Goal: Communication & Community: Answer question/provide support

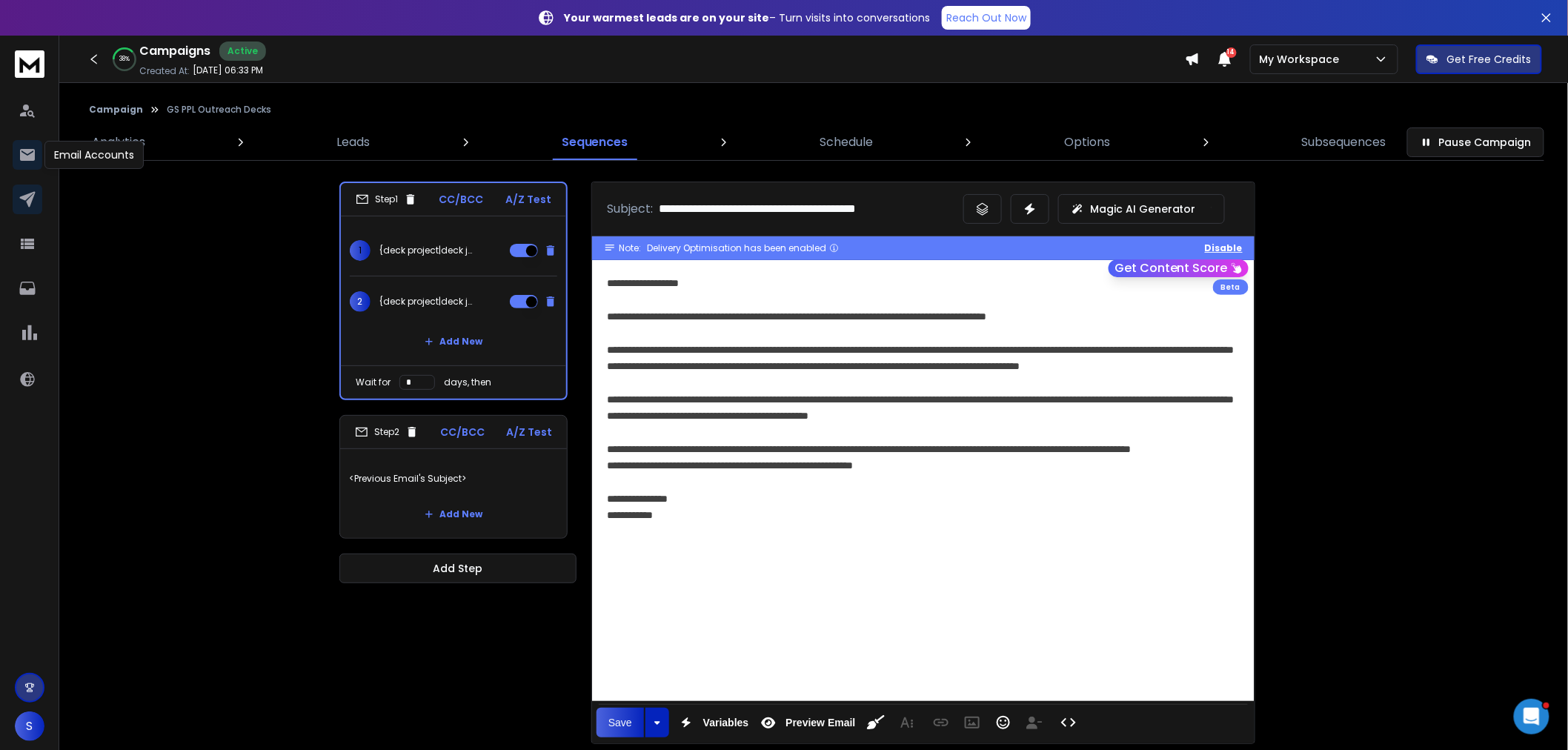
click at [26, 158] on icon at bounding box center [26, 155] width 14 height 12
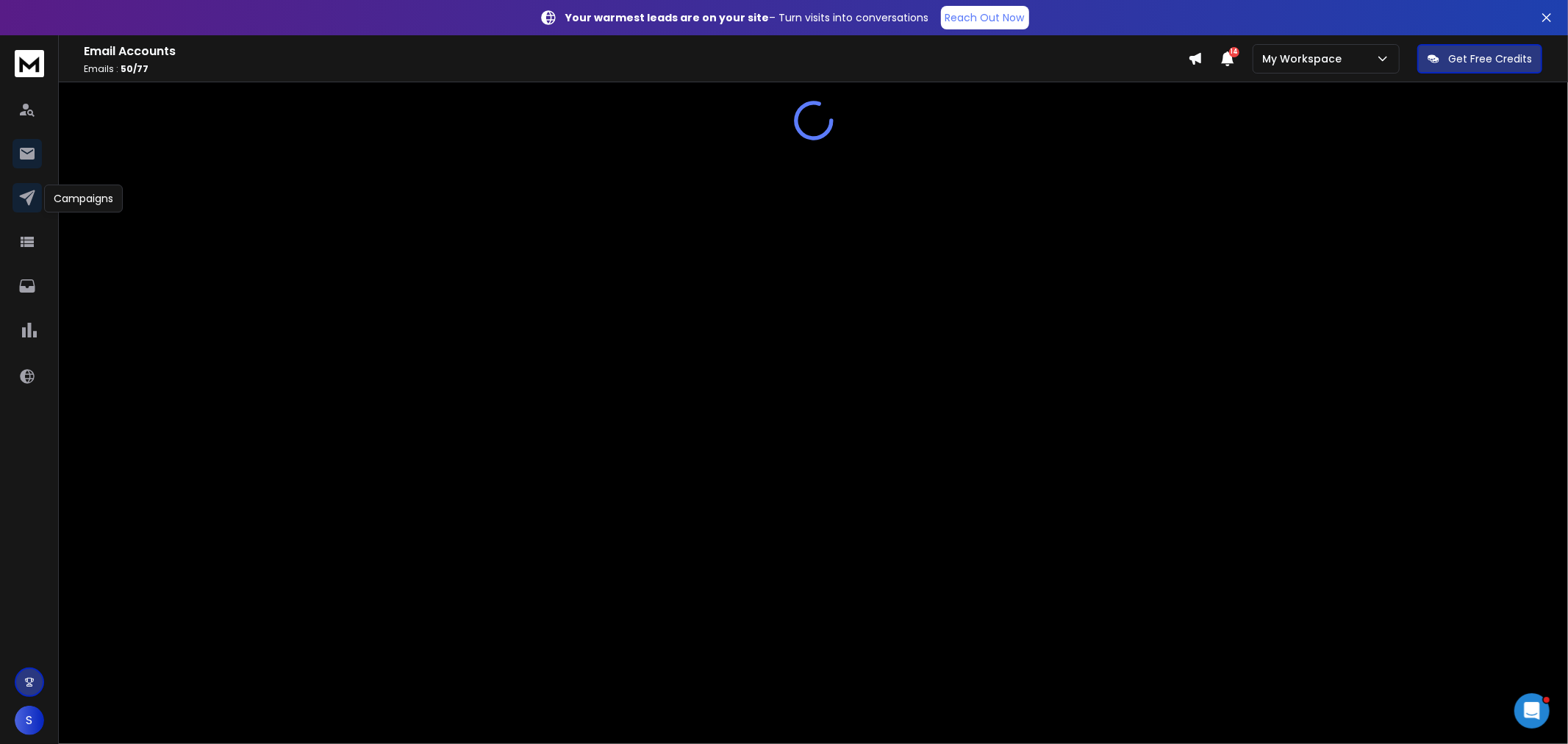
click at [25, 200] on icon at bounding box center [27, 197] width 18 height 18
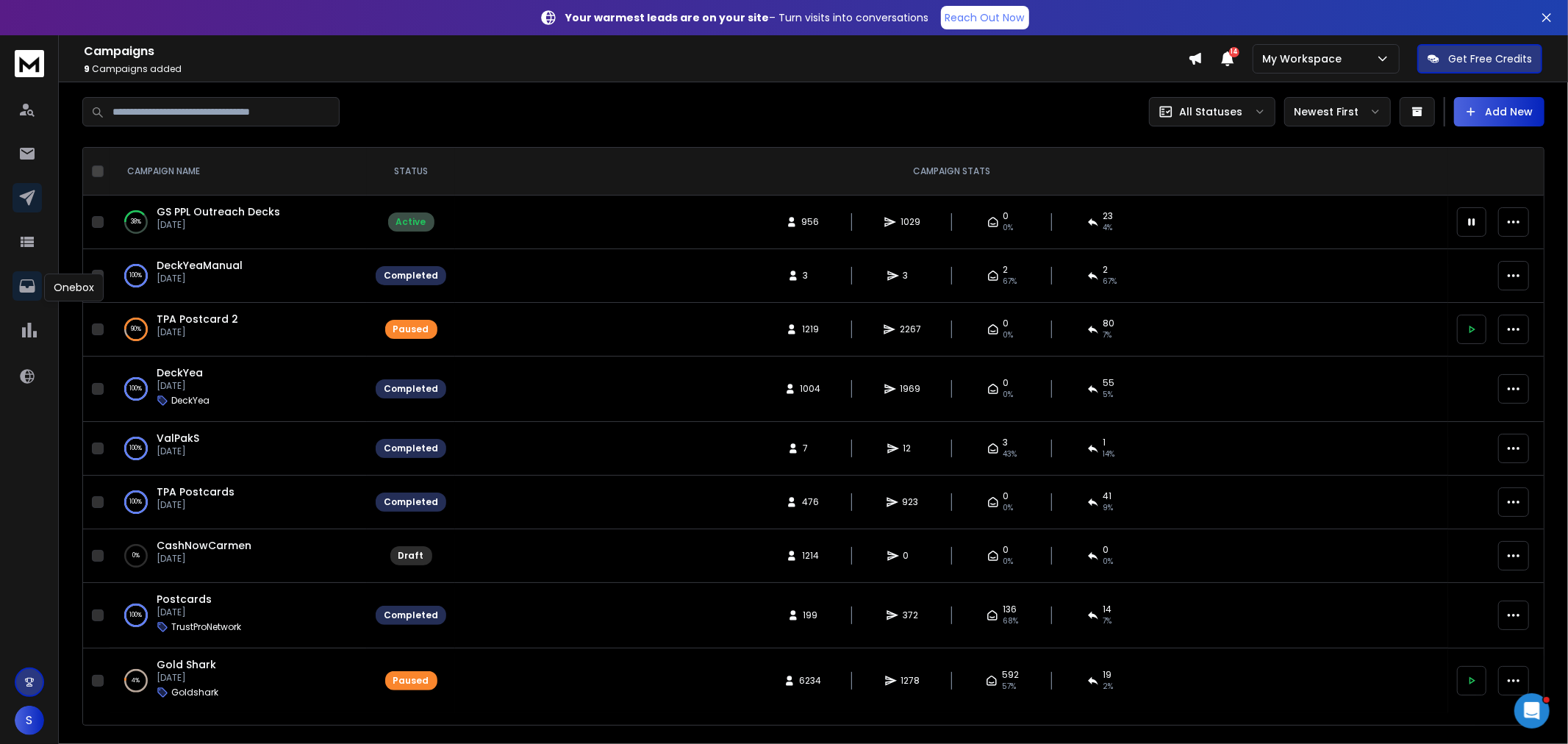
click at [23, 276] on link at bounding box center [27, 286] width 30 height 30
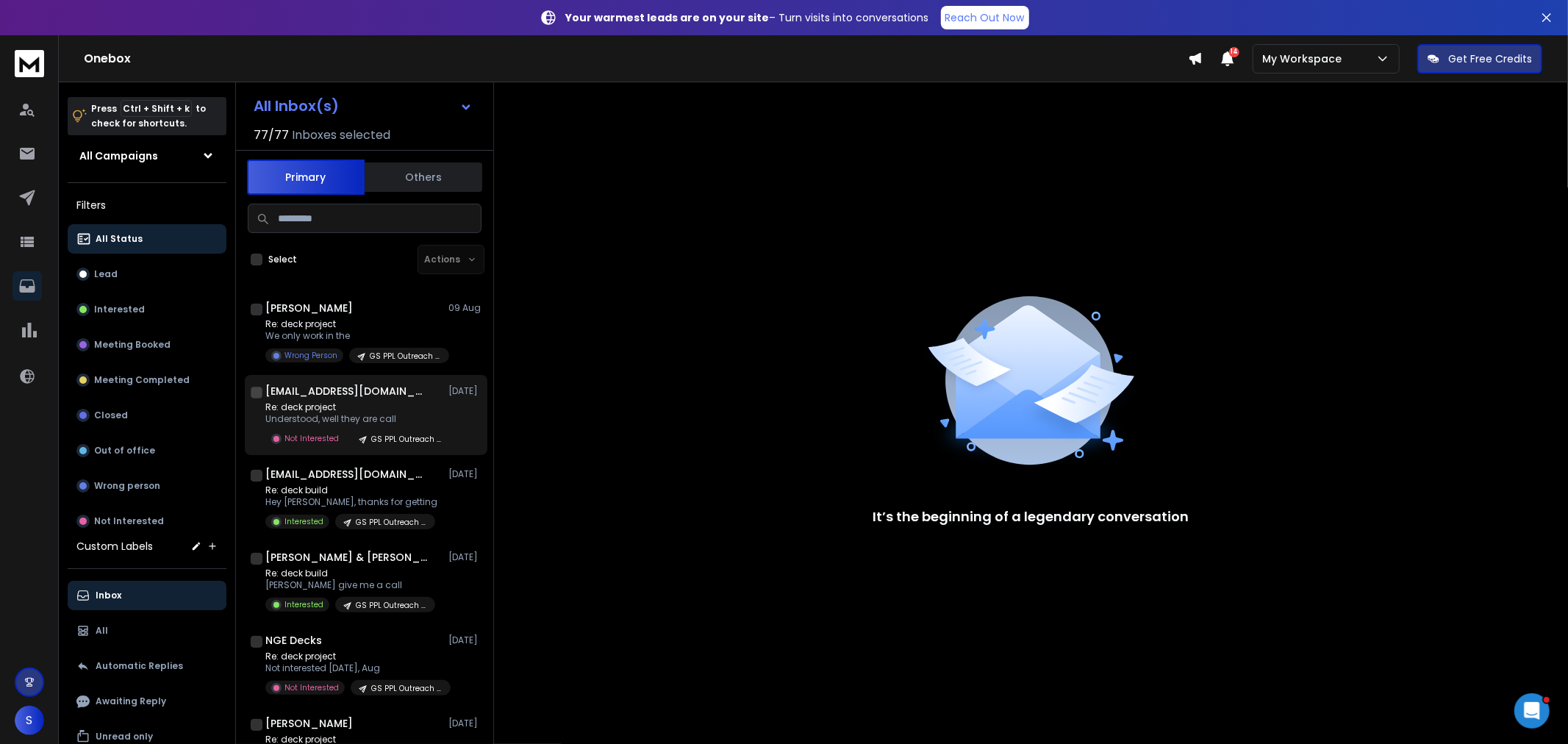
click at [358, 412] on p "Re: deck project" at bounding box center [353, 408] width 177 height 12
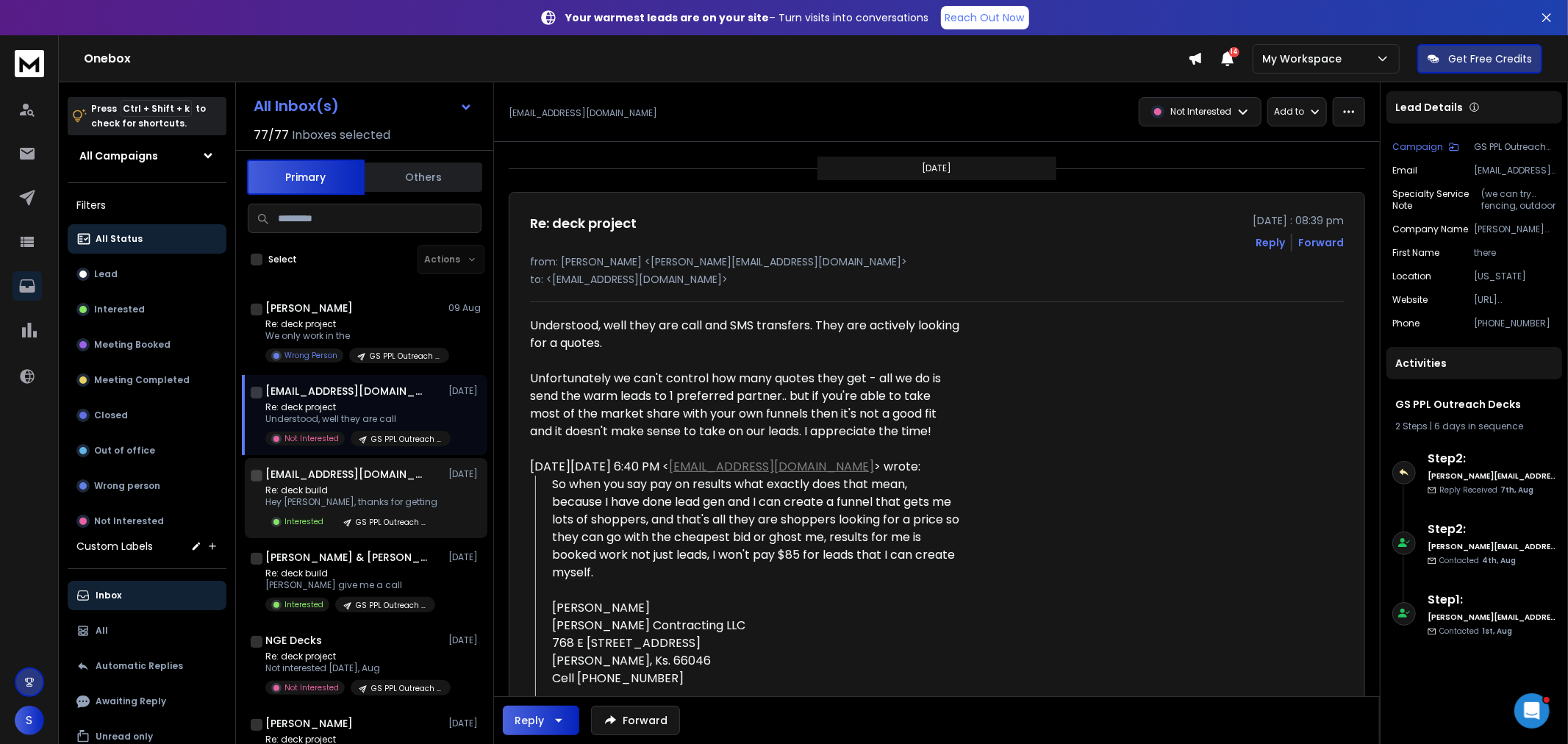
click at [342, 490] on p "Re: deck build" at bounding box center [351, 490] width 172 height 12
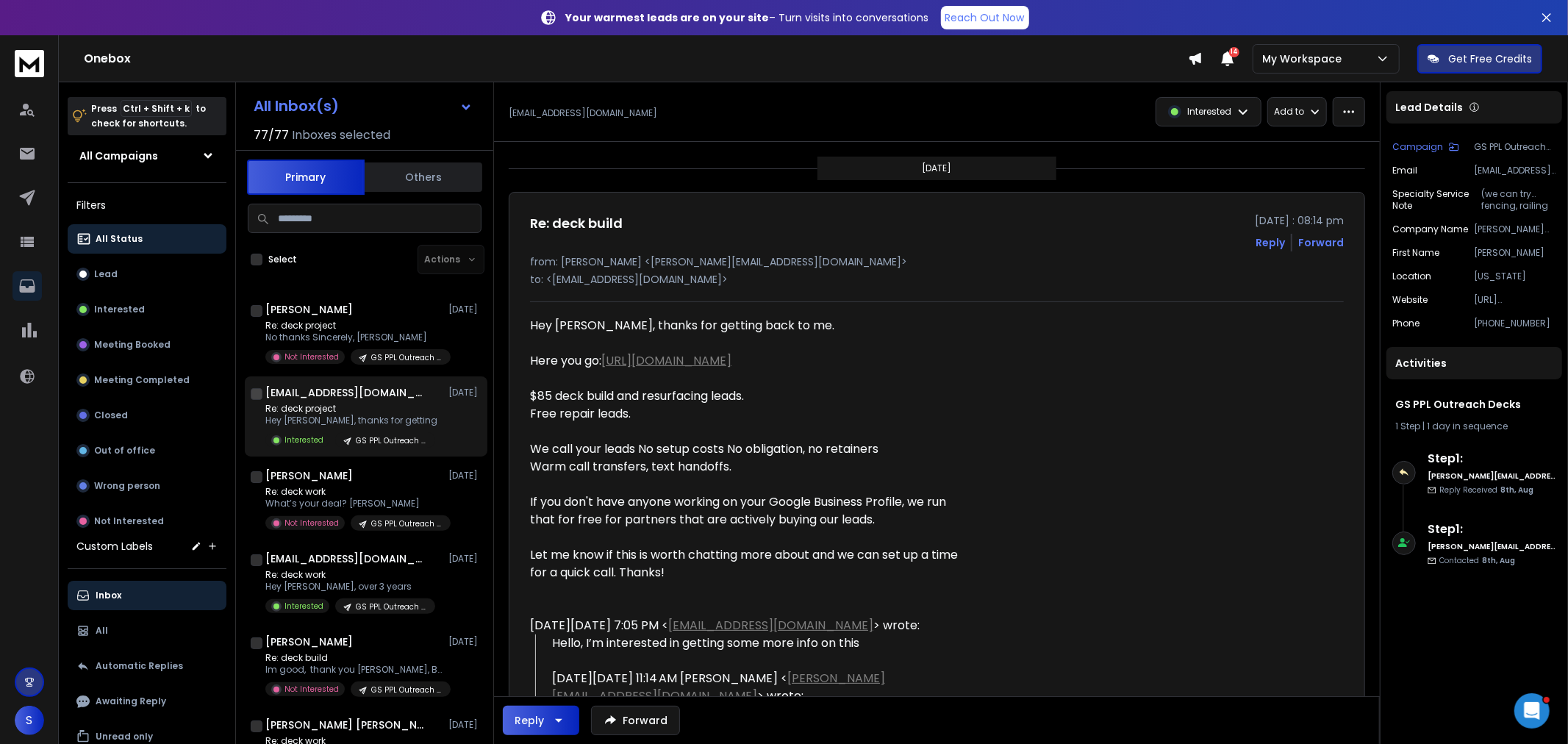
scroll to position [490, 0]
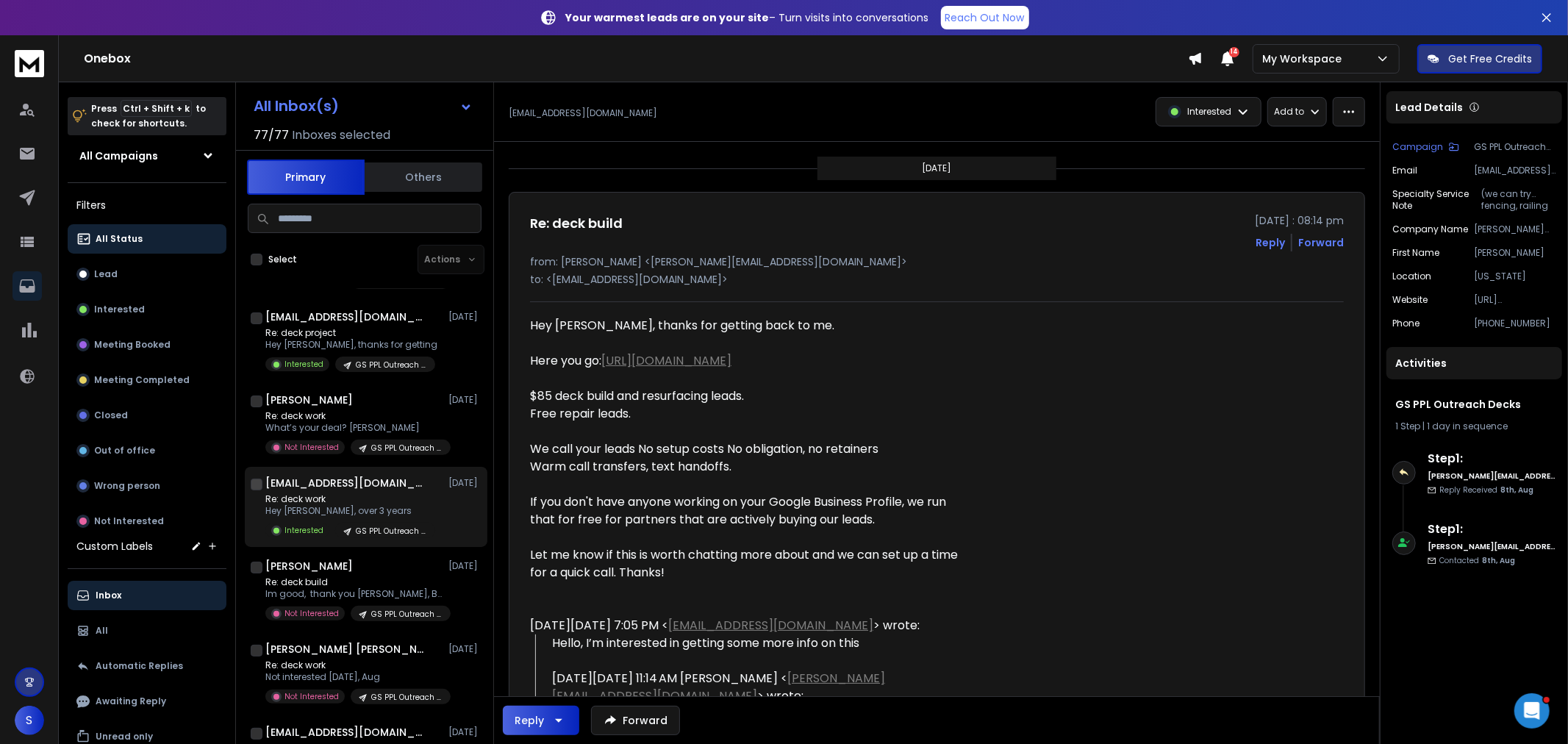
click at [361, 511] on p "Hey [PERSON_NAME], over 3 years" at bounding box center [350, 511] width 170 height 12
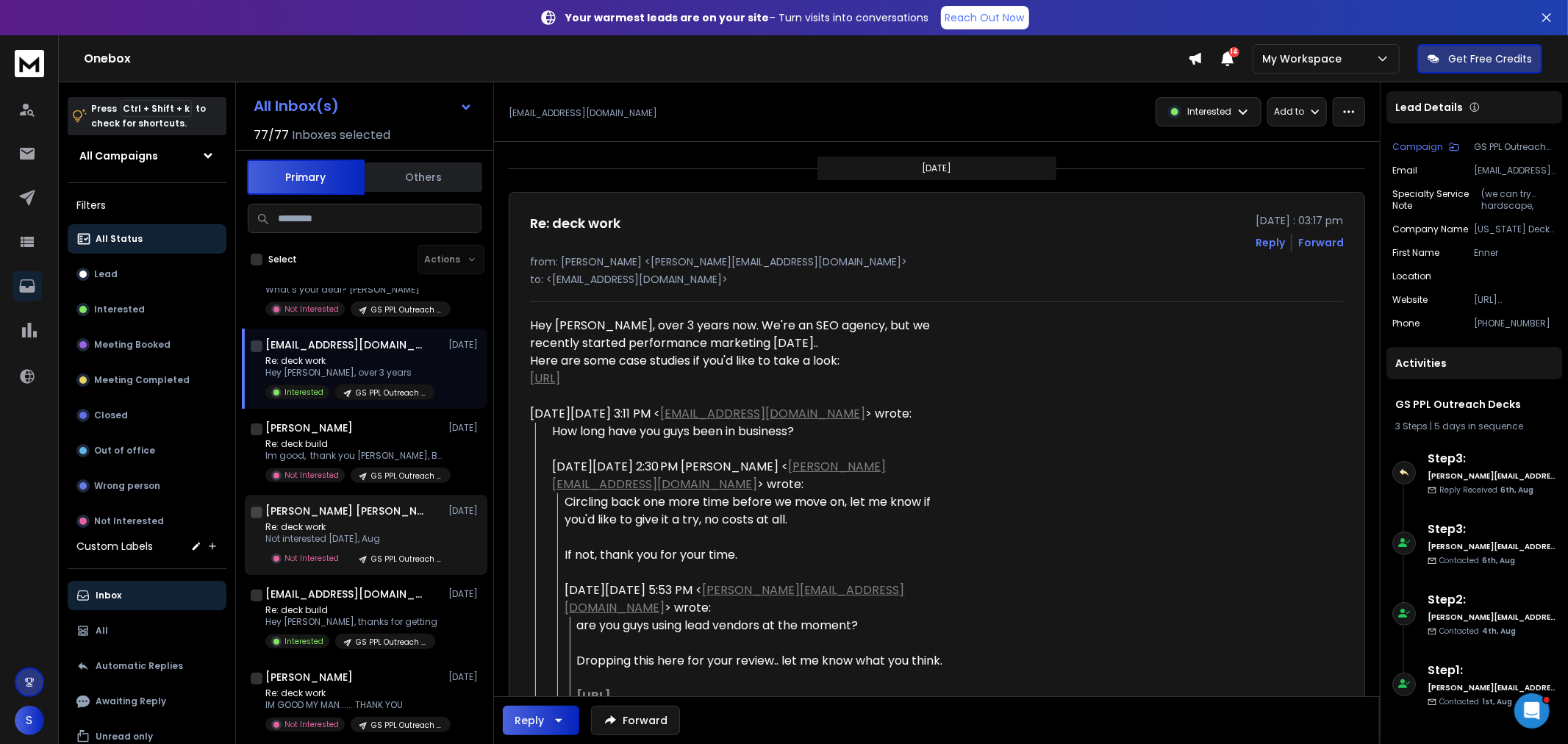
scroll to position [736, 0]
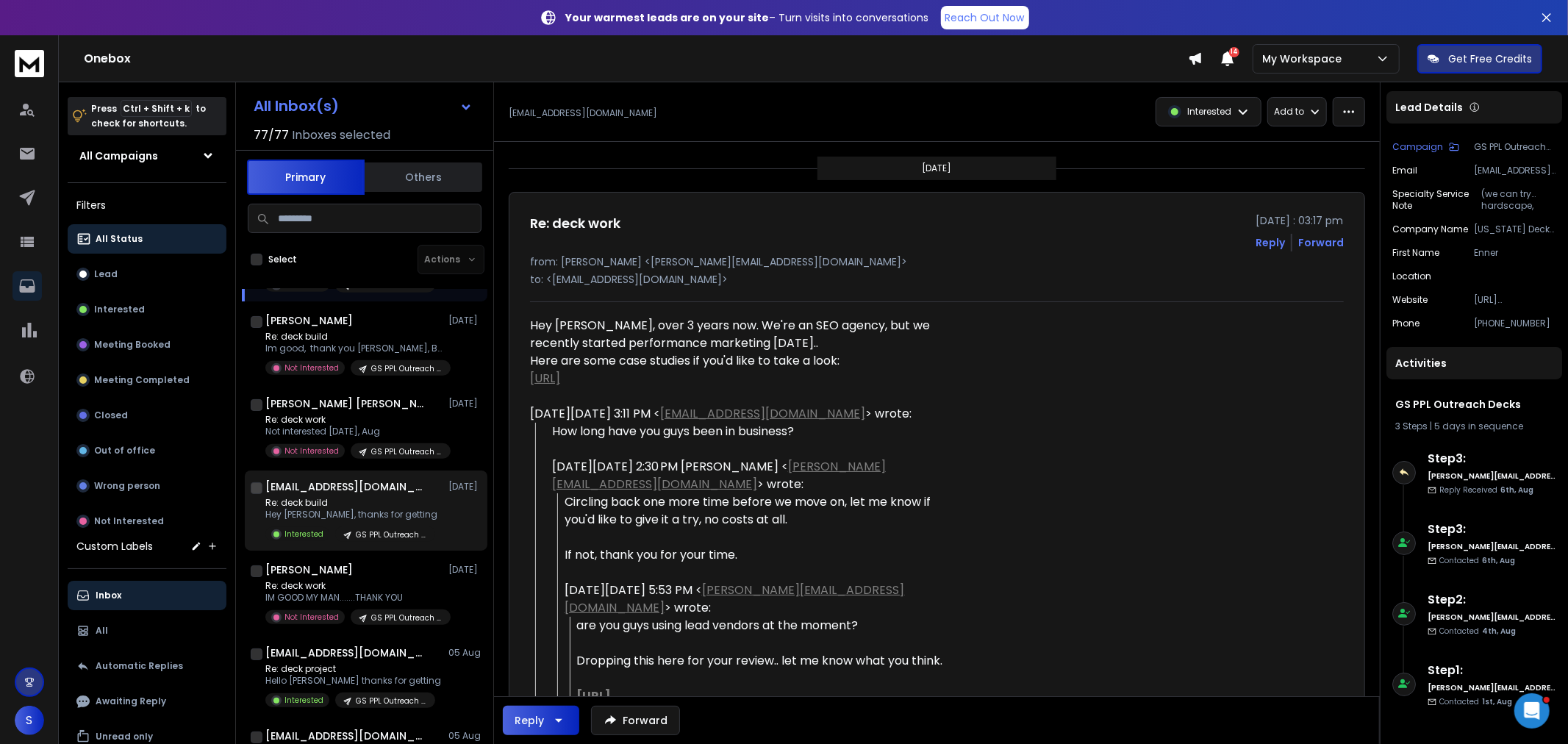
click at [360, 505] on p "Re: deck build" at bounding box center [351, 503] width 172 height 12
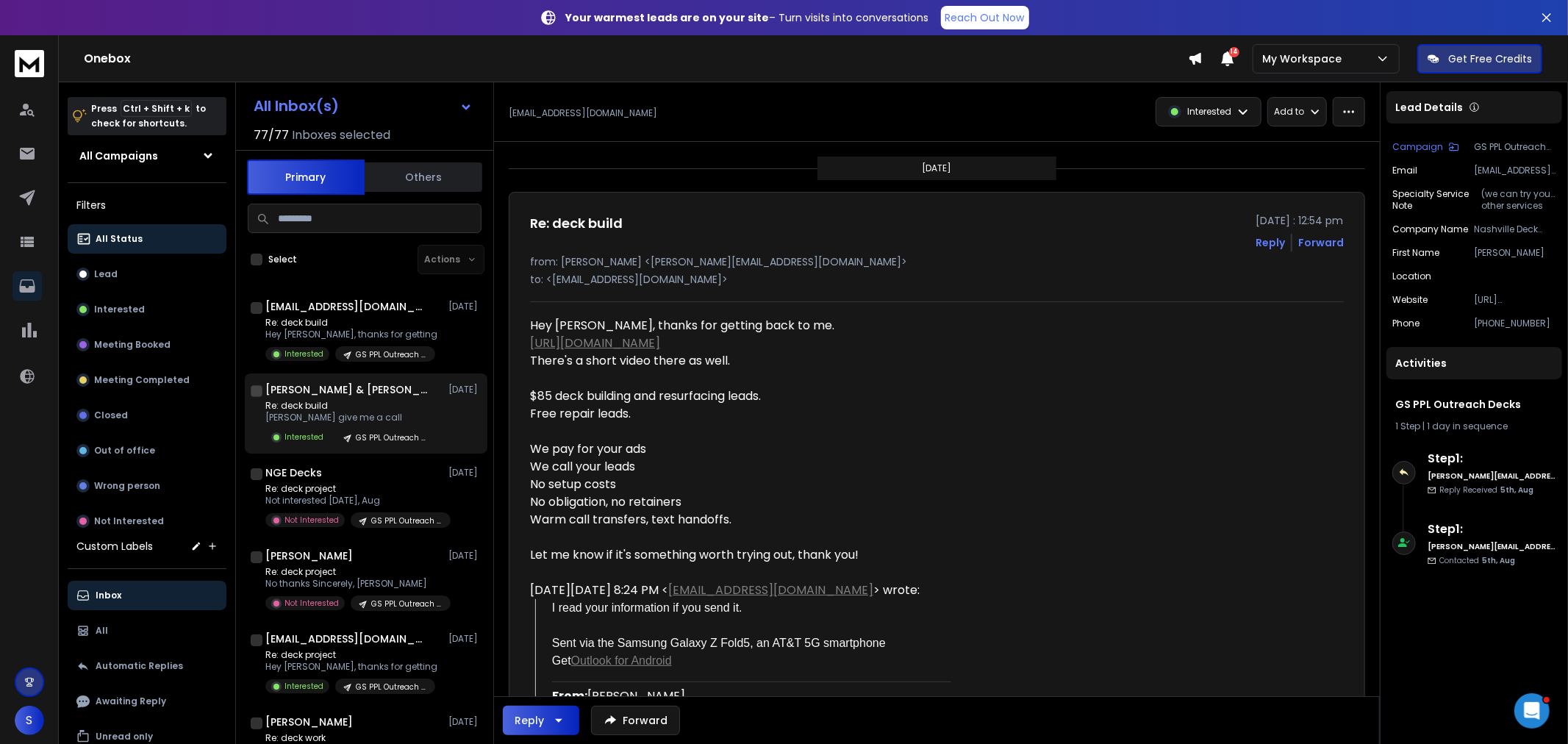
scroll to position [0, 0]
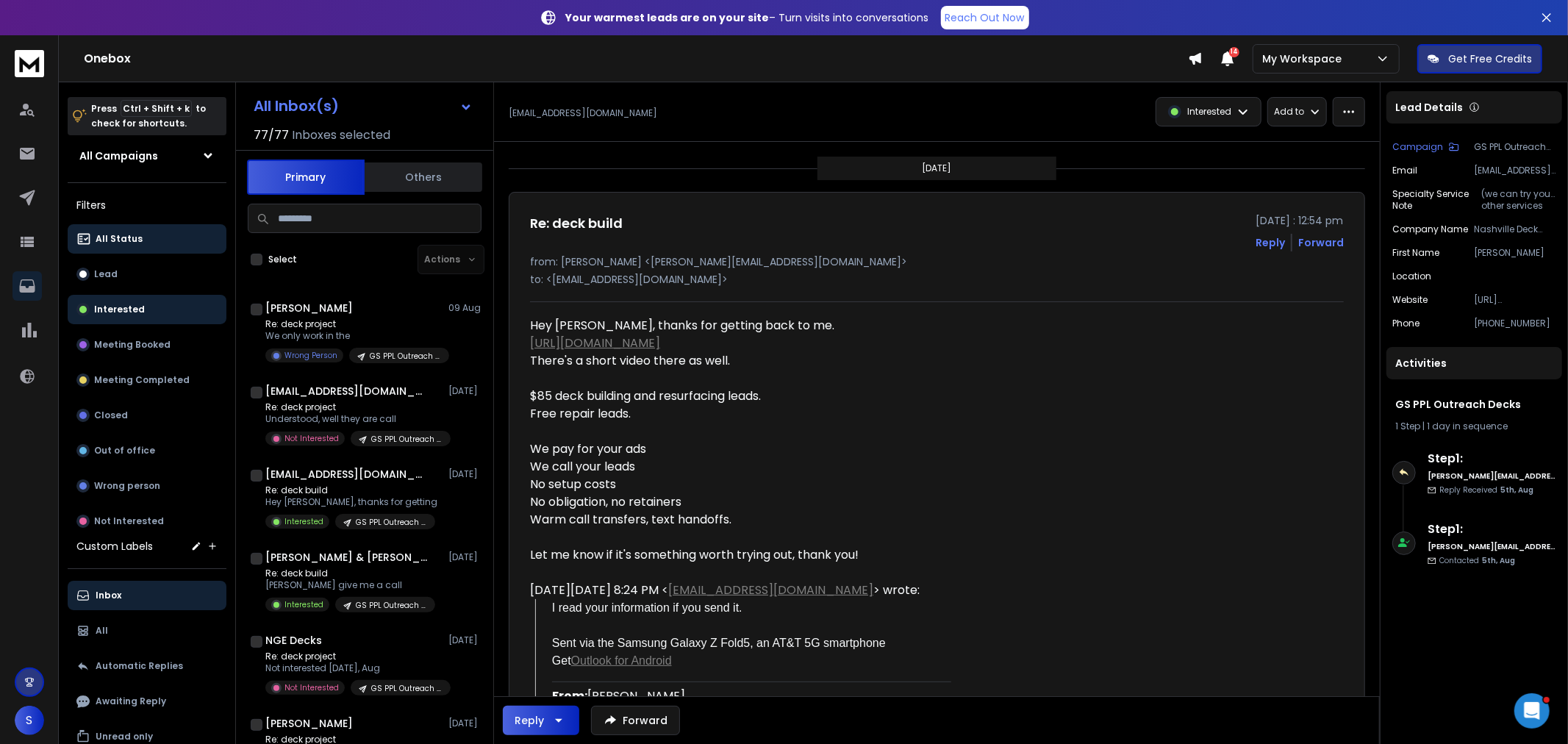
click at [123, 314] on p "Interested" at bounding box center [119, 309] width 51 height 12
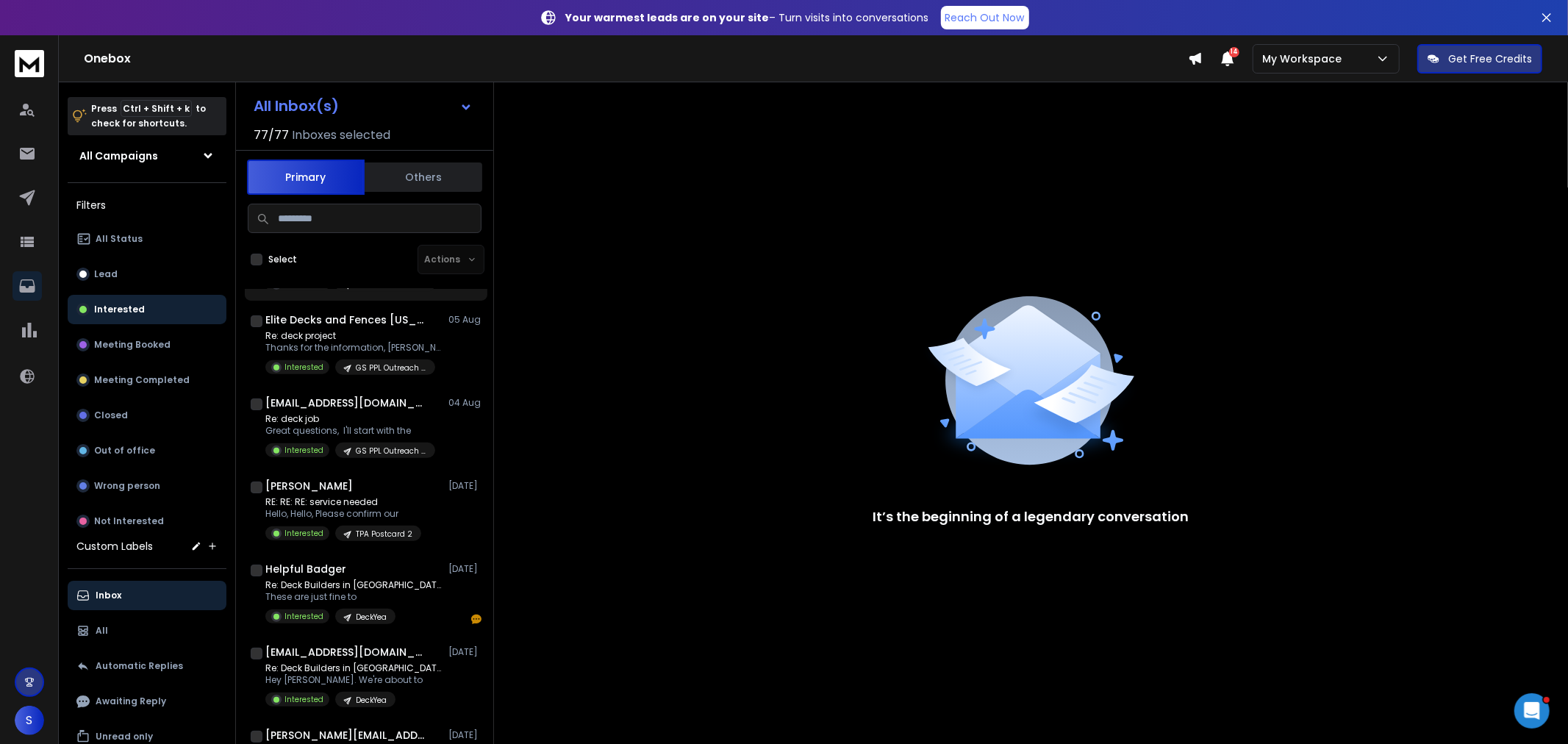
scroll to position [490, 0]
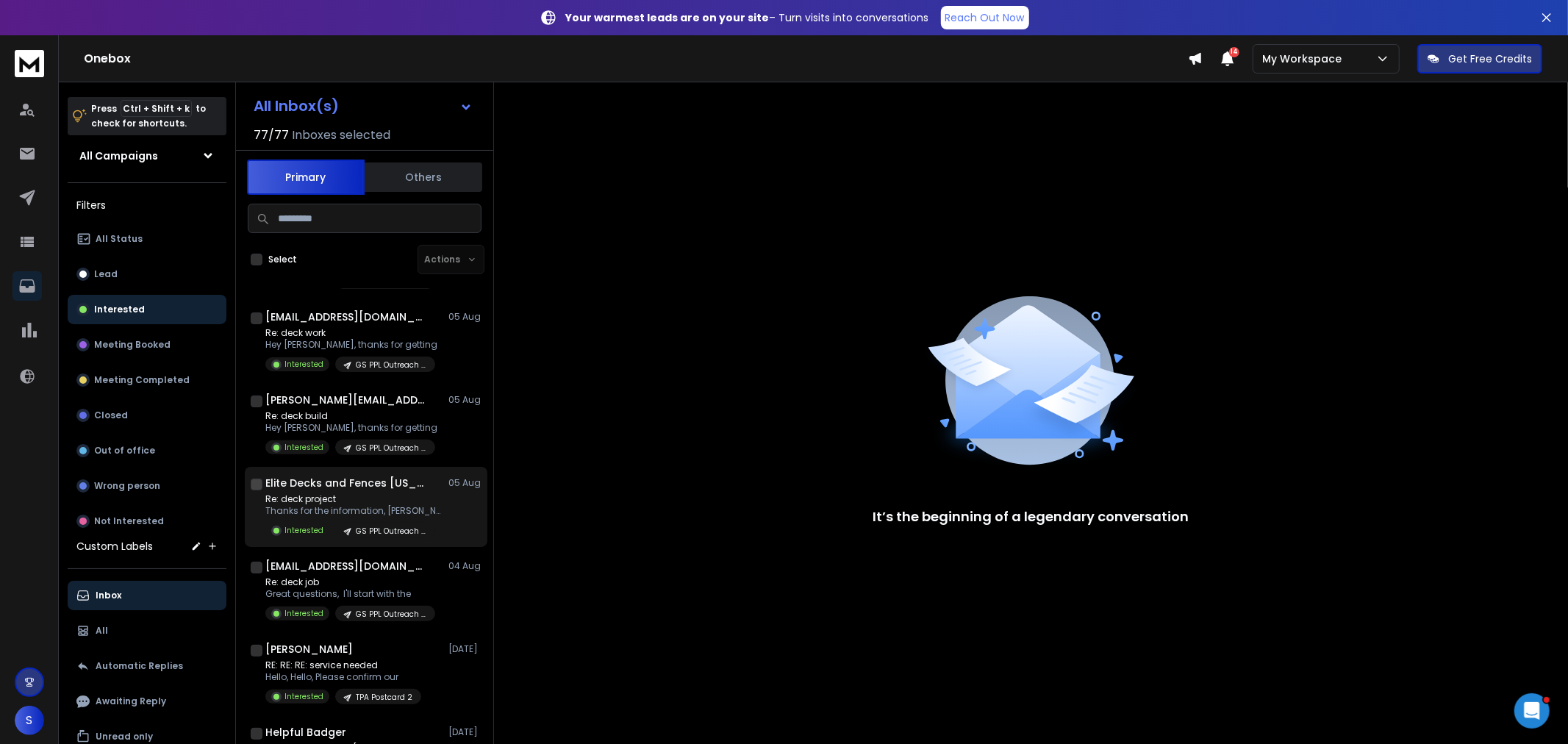
click at [346, 501] on p "Re: deck project" at bounding box center [353, 499] width 177 height 12
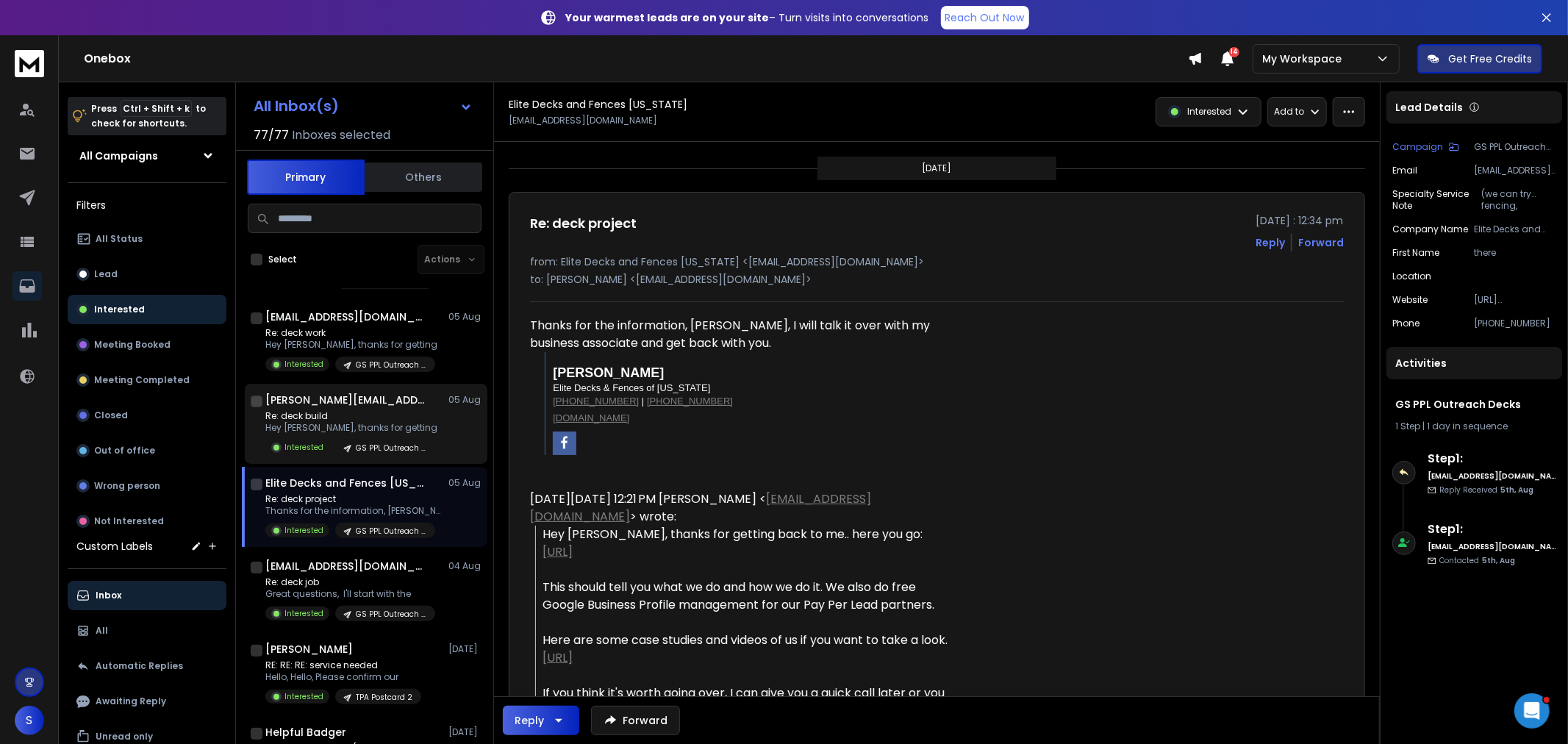
click at [344, 414] on p "Re: deck build" at bounding box center [351, 416] width 172 height 12
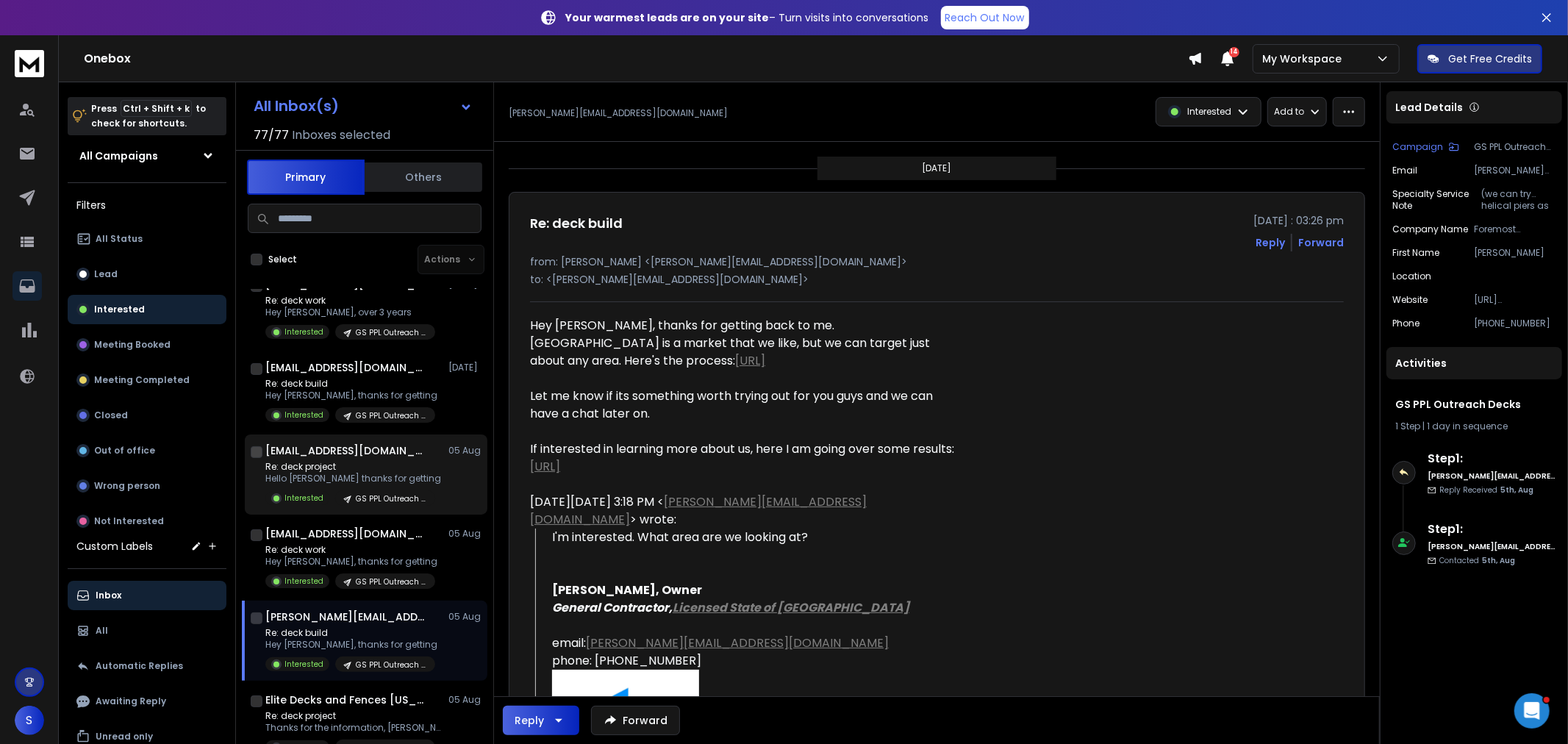
scroll to position [245, 0]
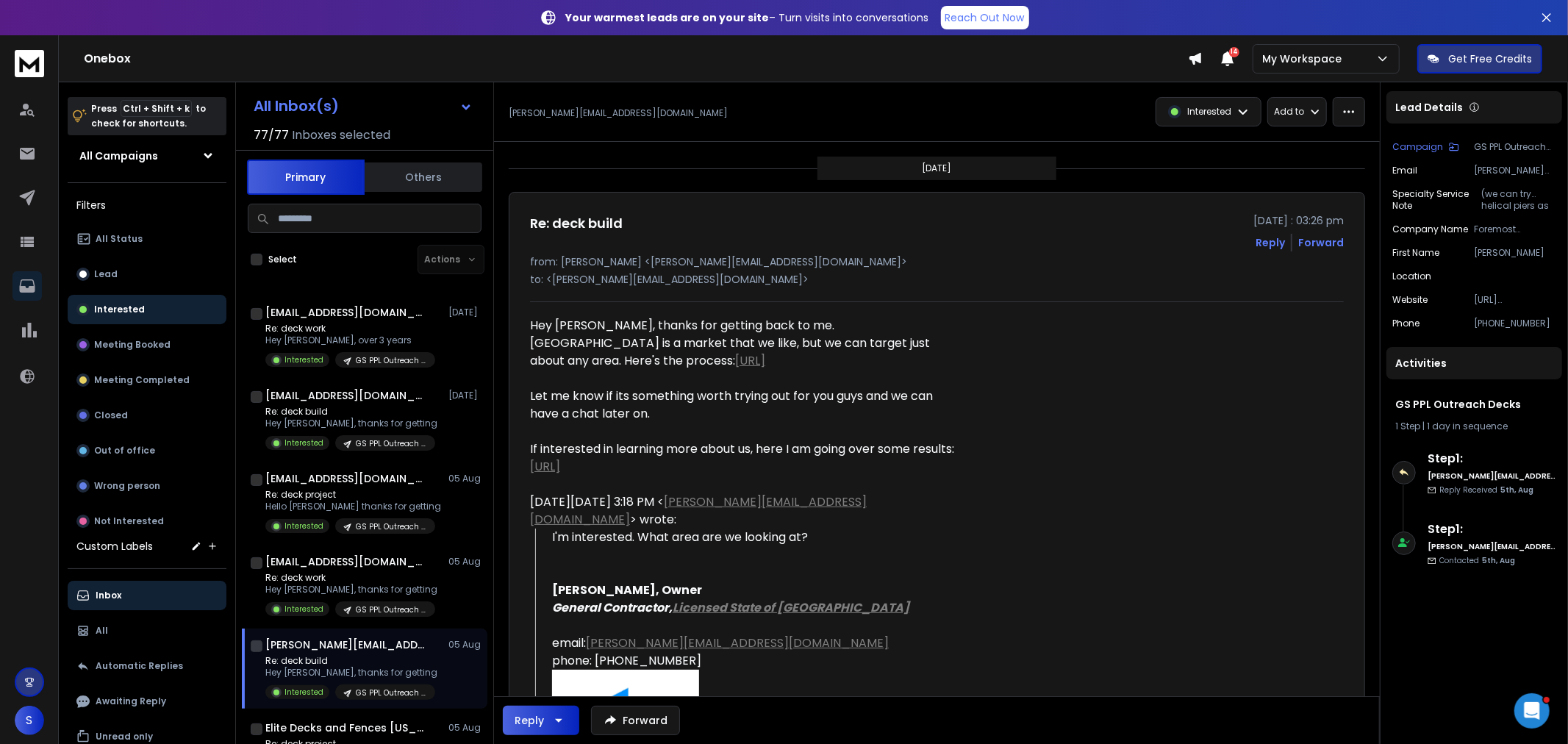
click at [712, 420] on div "Let me know if its something worth trying out for you guys and we can have a ch…" at bounding box center [745, 405] width 429 height 36
click at [708, 408] on div "Let me know if its something worth trying out for you guys and we can have a ch…" at bounding box center [745, 405] width 429 height 36
click at [707, 408] on div "Let me know if its something worth trying out for you guys and we can have a ch…" at bounding box center [745, 405] width 429 height 36
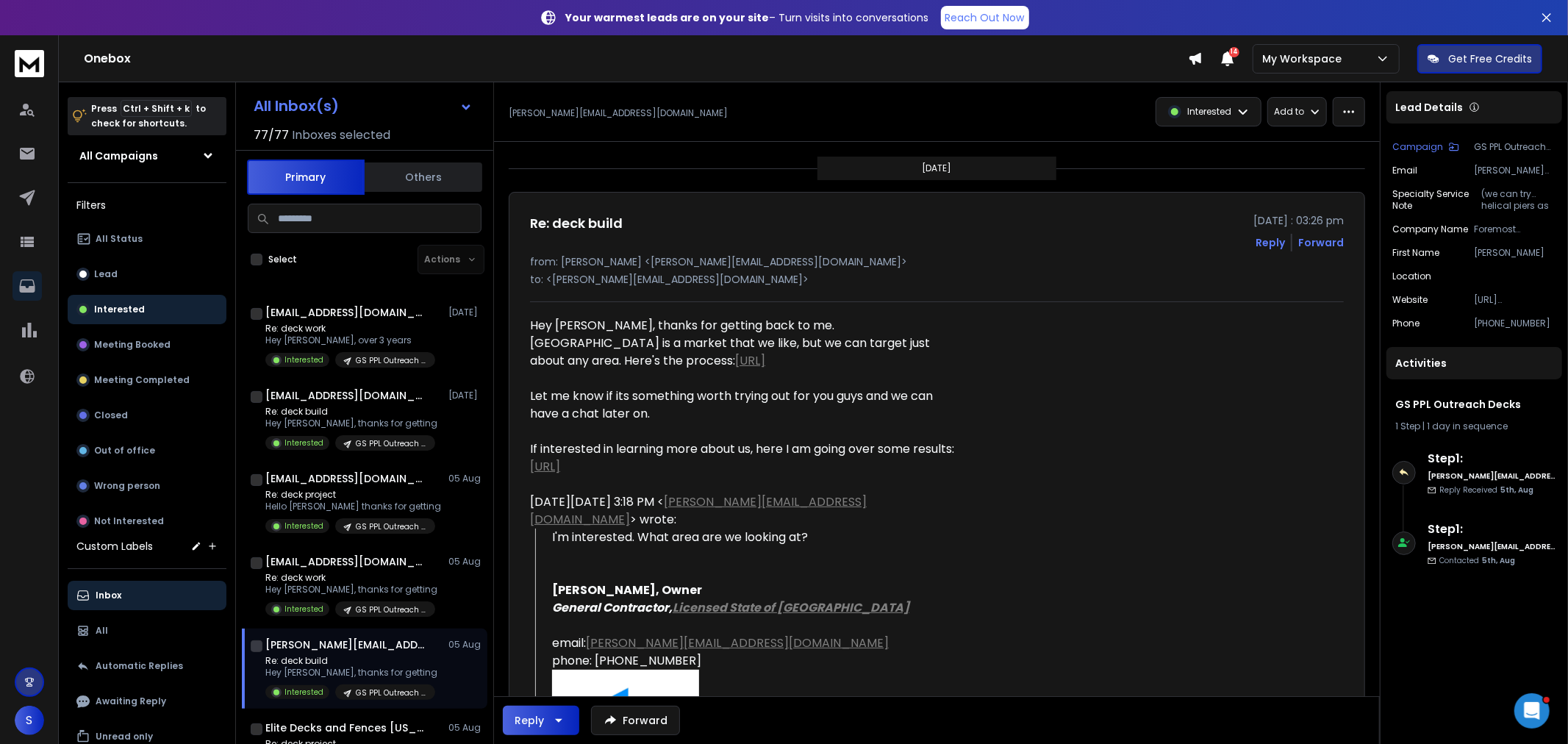
click at [707, 408] on div "Let me know if its something worth trying out for you guys and we can have a ch…" at bounding box center [745, 405] width 429 height 36
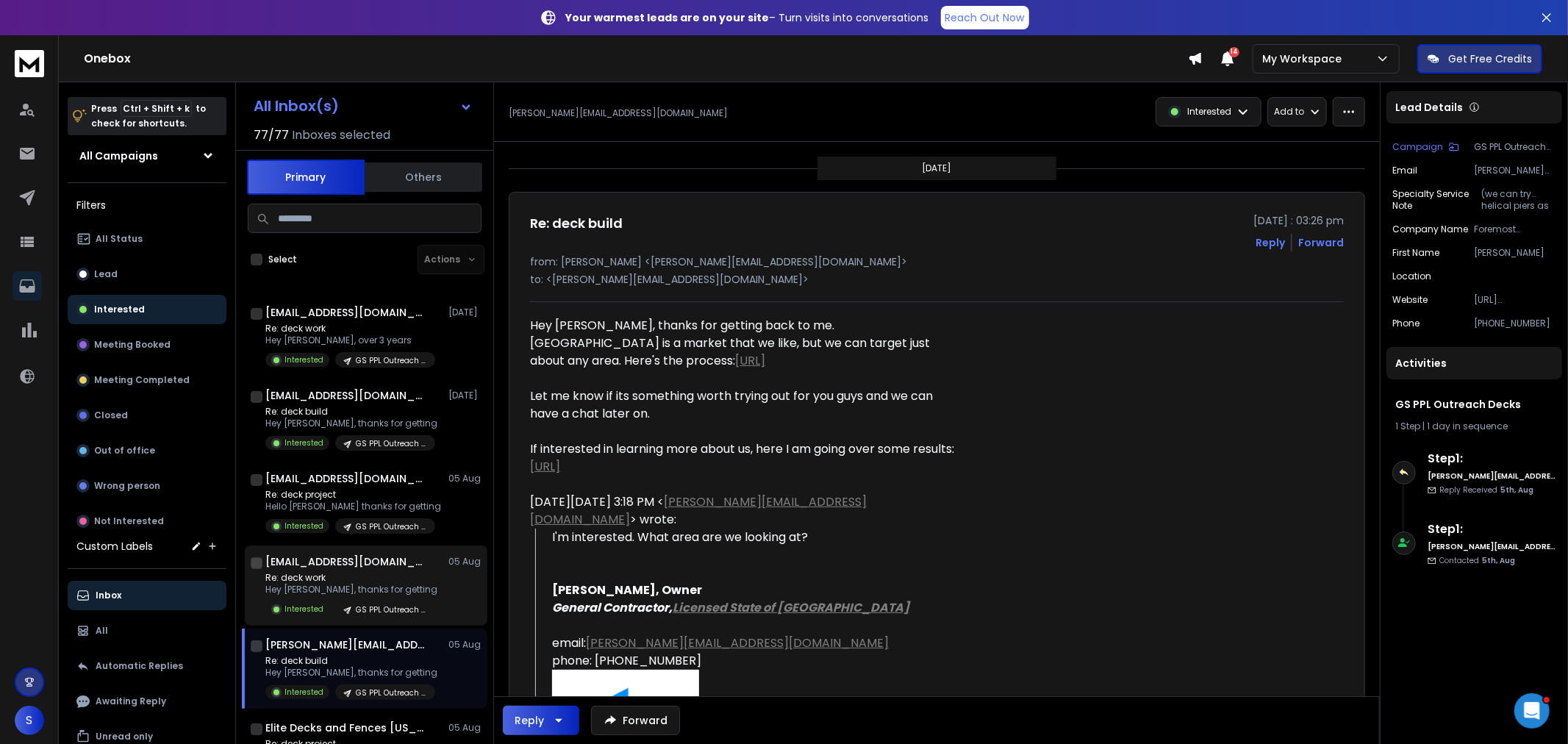
click at [309, 565] on h1 "[EMAIL_ADDRESS][DOMAIN_NAME]" at bounding box center [346, 561] width 161 height 14
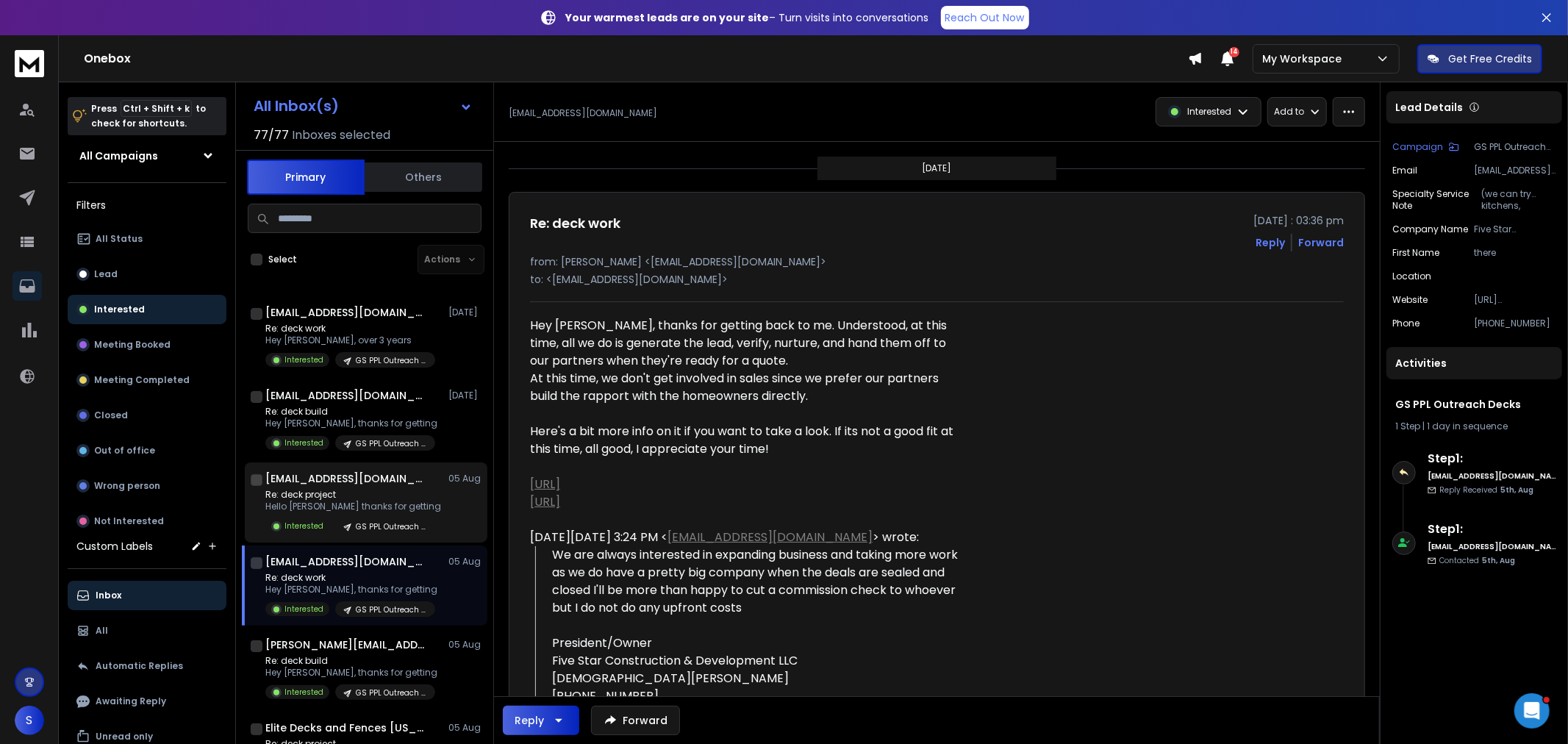
click at [340, 495] on p "Re: deck project" at bounding box center [353, 495] width 176 height 12
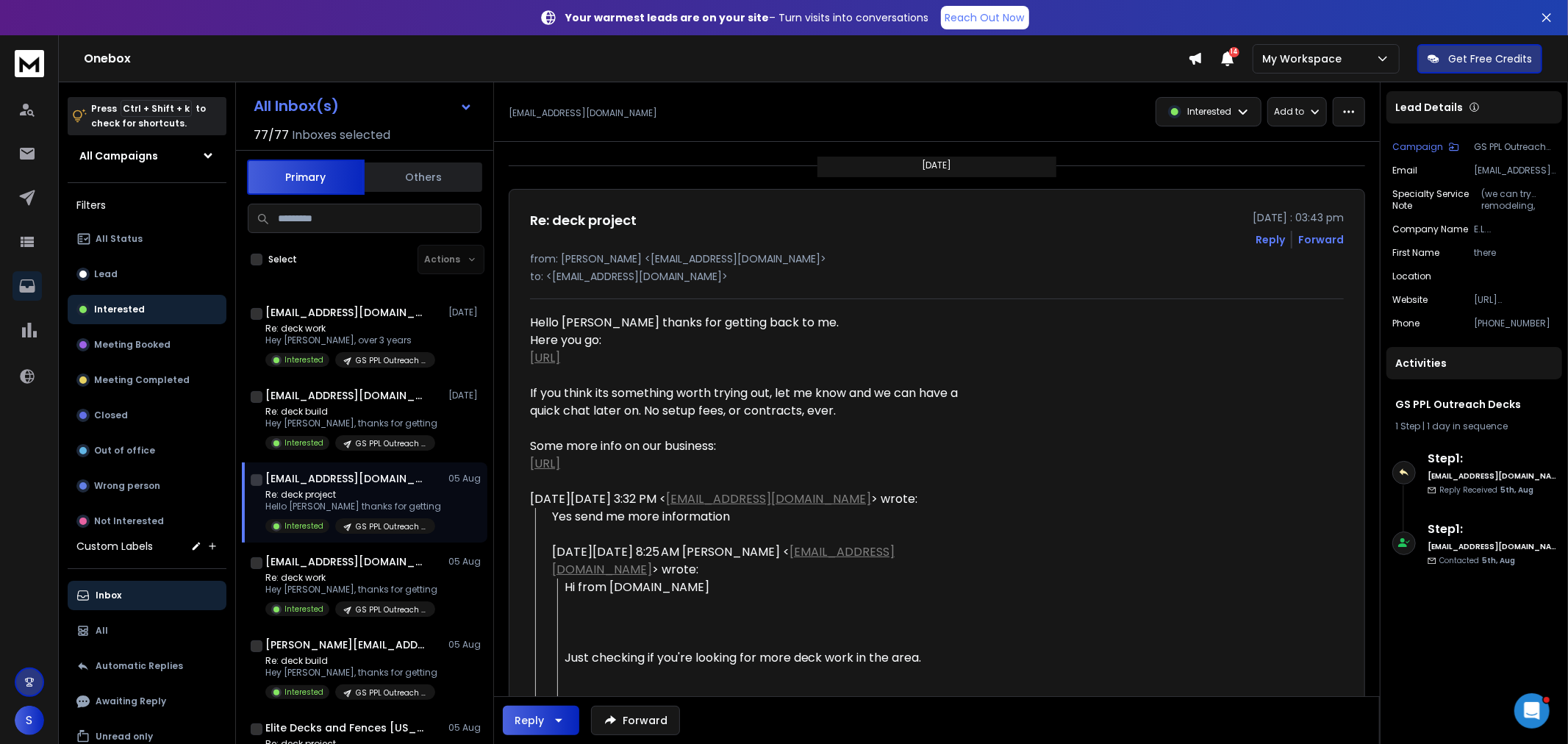
scroll to position [0, 0]
click at [1498, 300] on p "[URL][DOMAIN_NAME]" at bounding box center [1515, 300] width 82 height 12
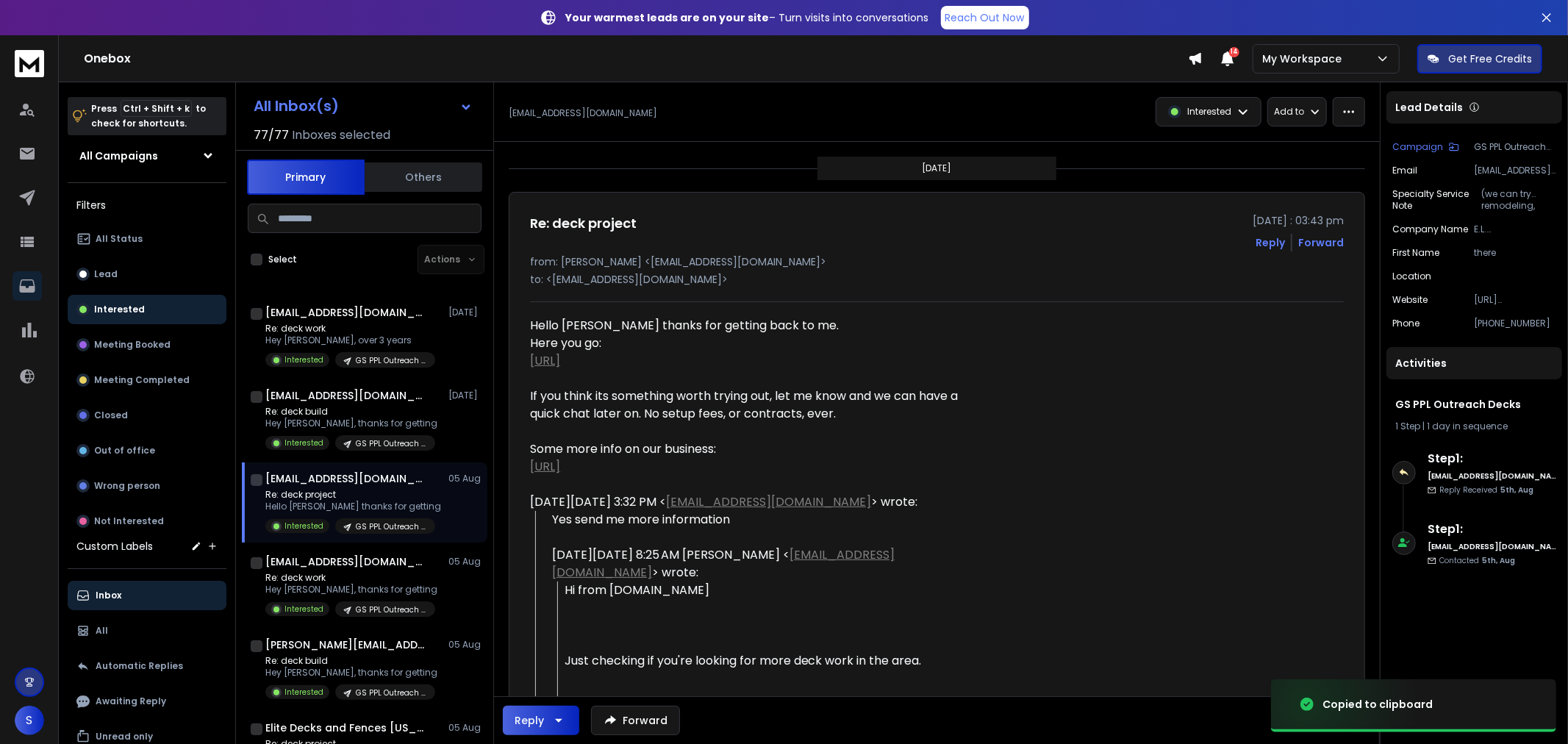
scroll to position [82, 0]
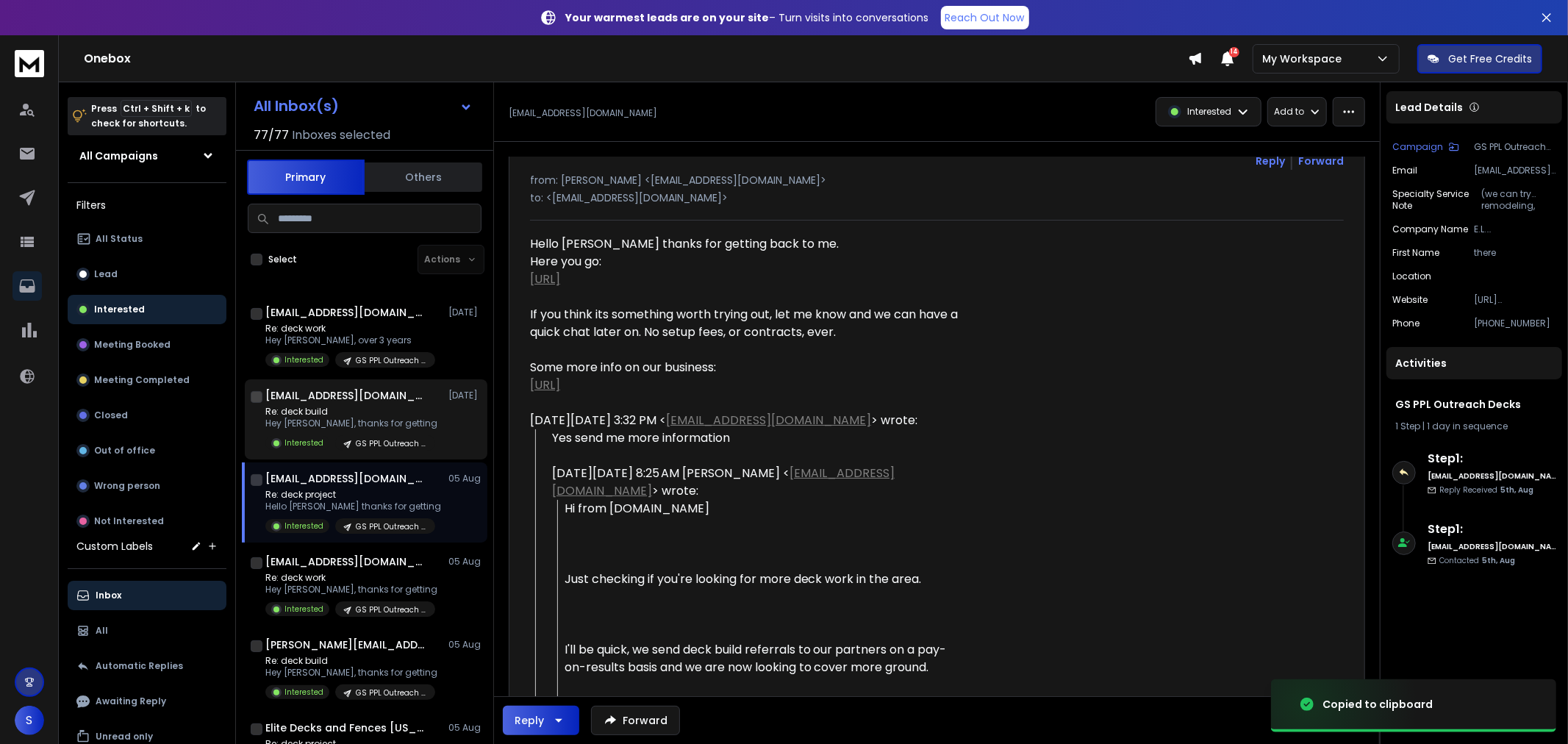
click at [347, 408] on p "Re: deck build" at bounding box center [351, 412] width 172 height 12
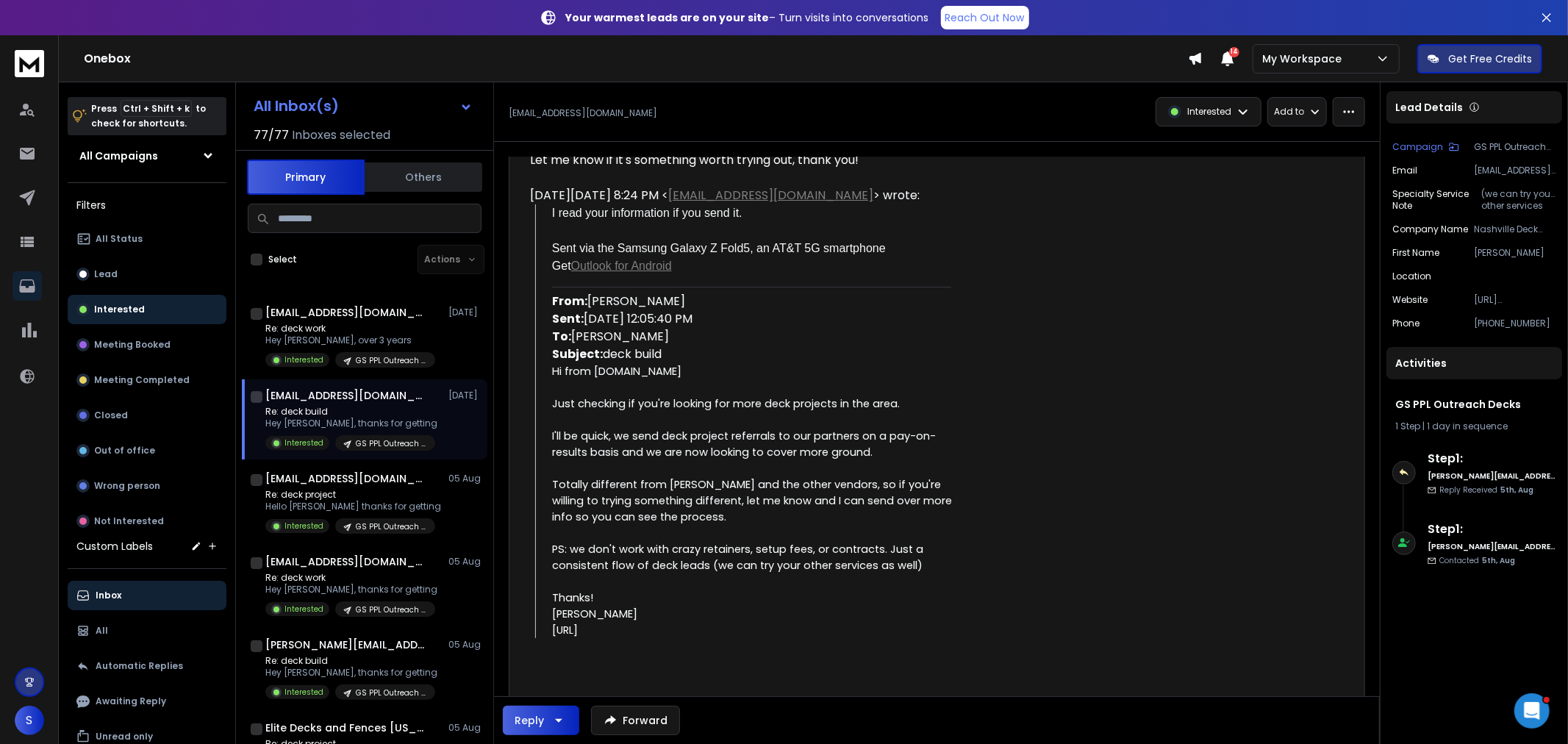
scroll to position [408, 0]
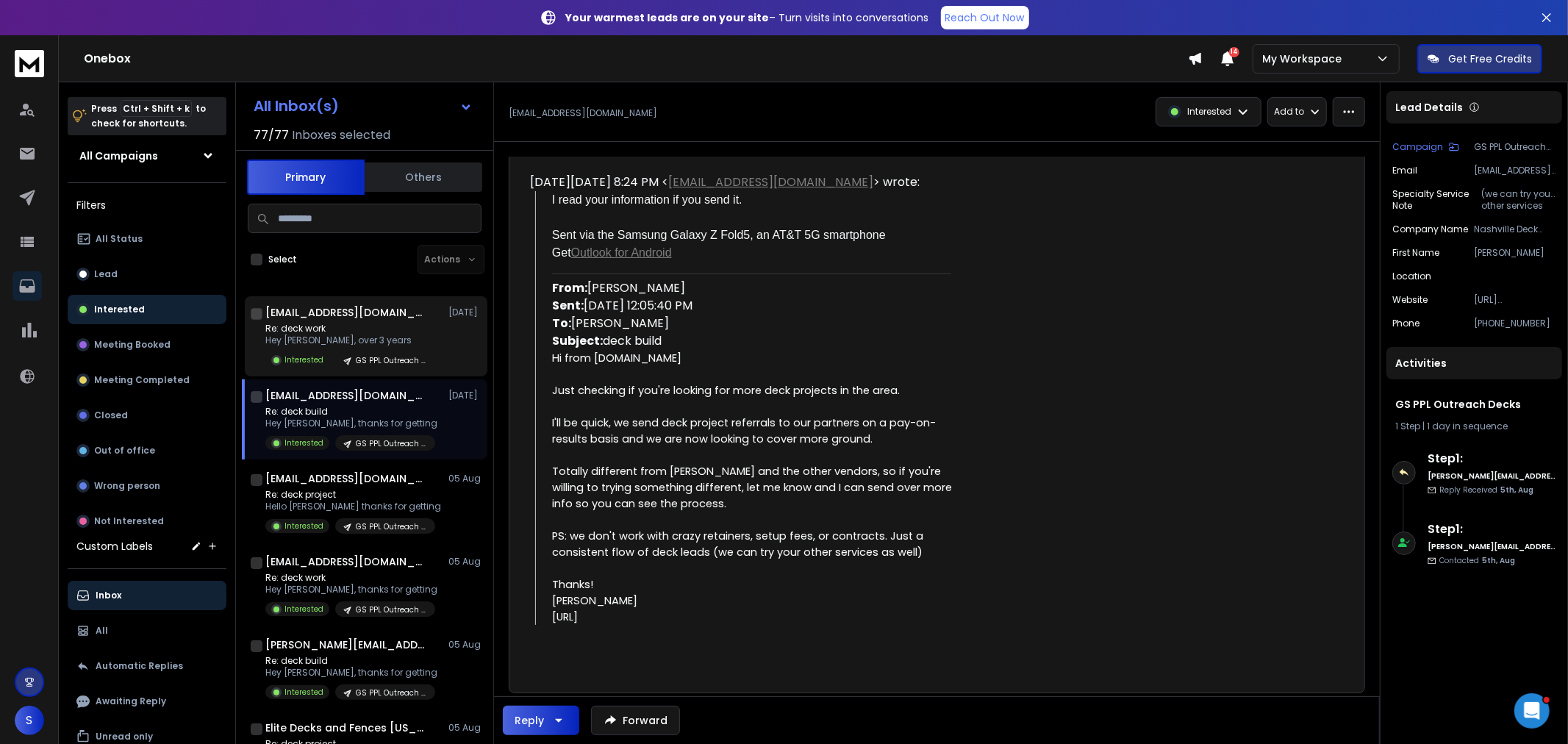
click at [321, 323] on p "Re: deck work" at bounding box center [350, 329] width 170 height 12
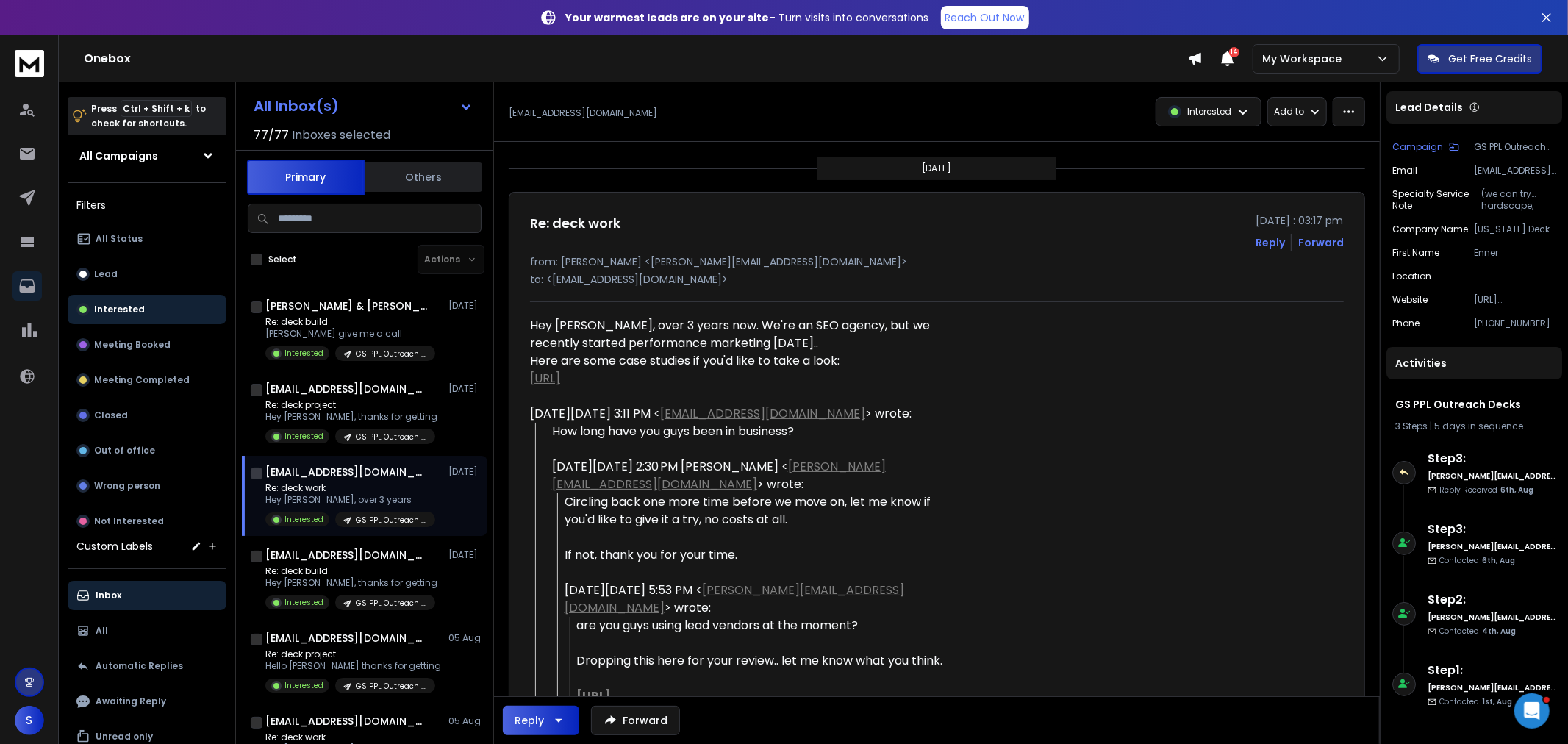
scroll to position [82, 0]
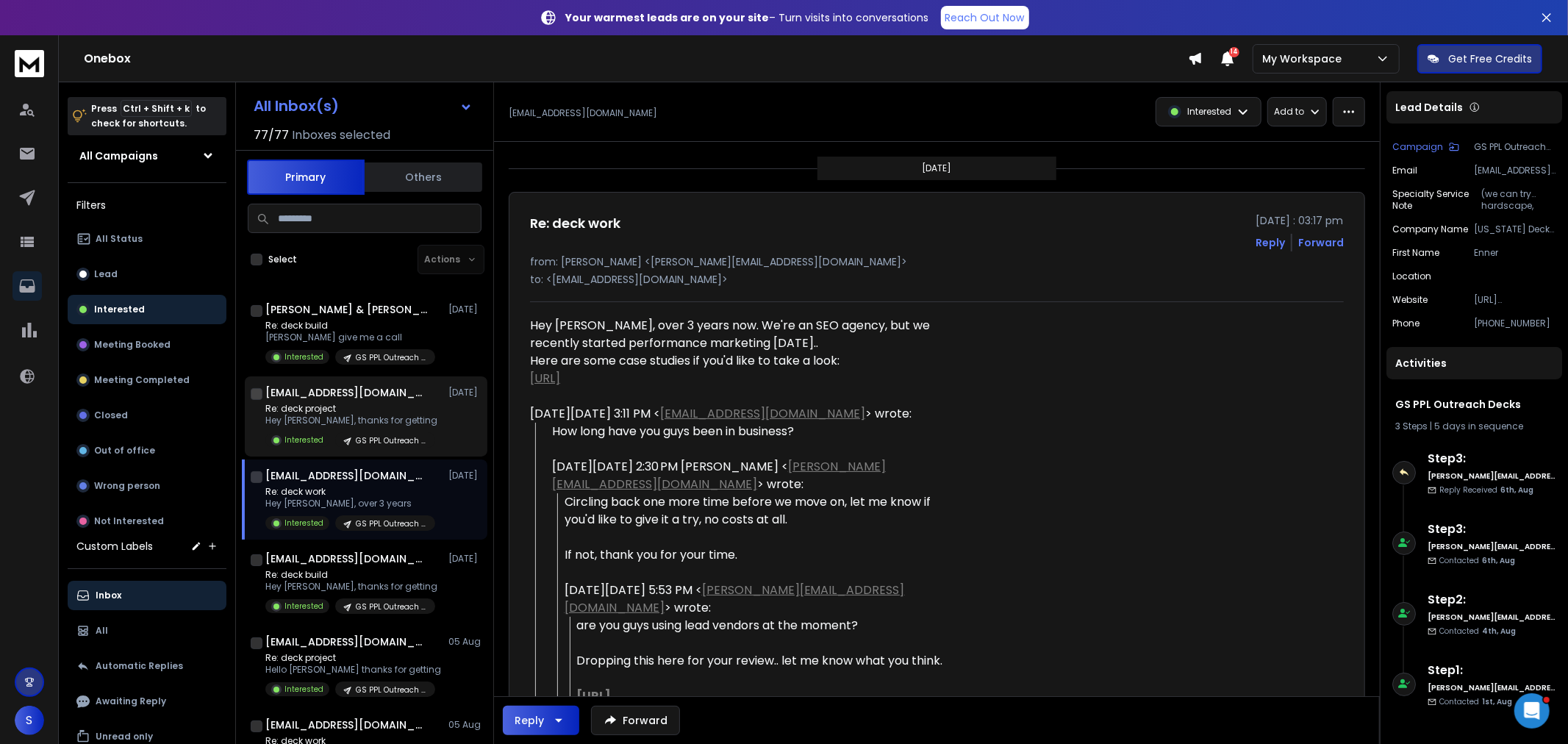
click at [313, 420] on p "Hey [PERSON_NAME], thanks for getting" at bounding box center [351, 420] width 172 height 12
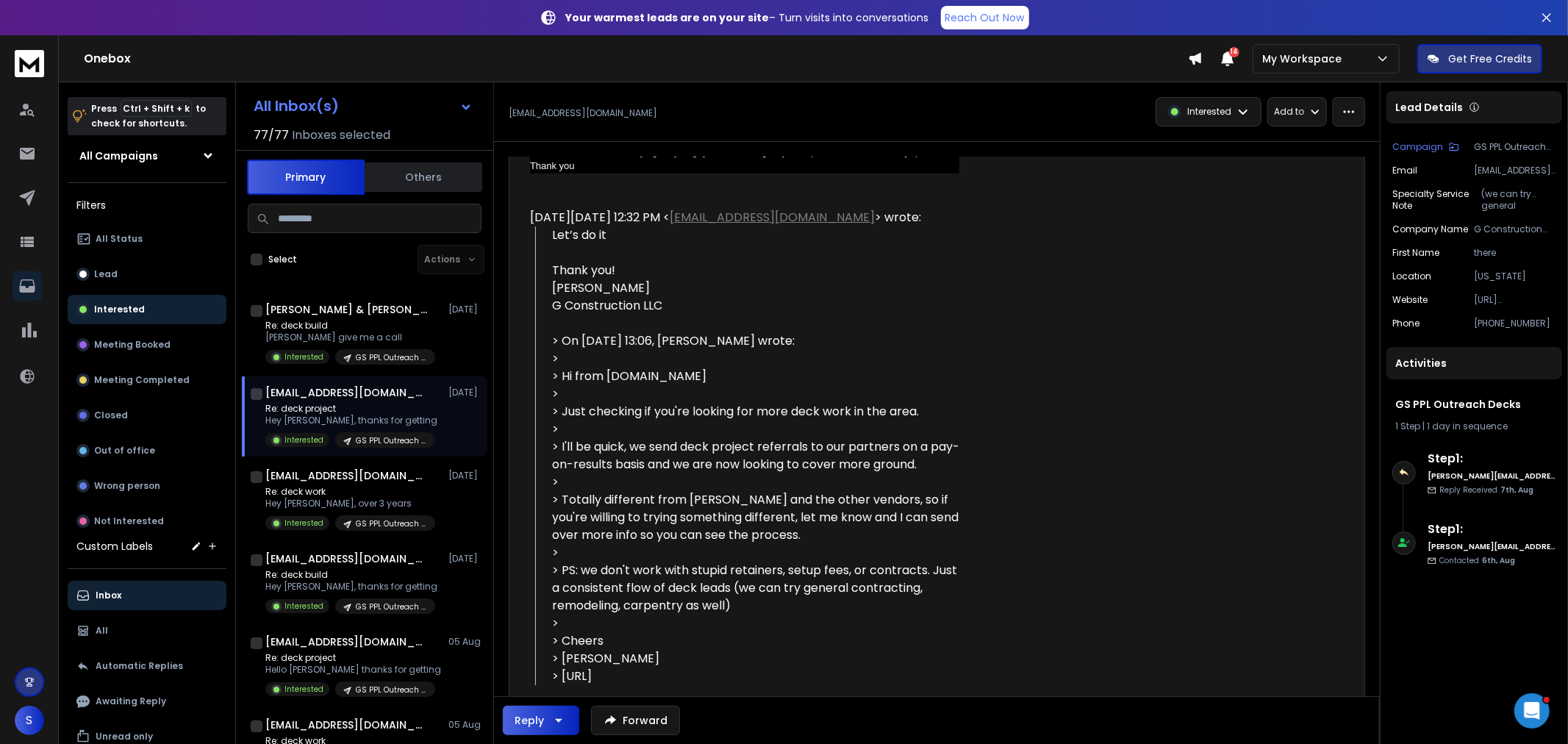
scroll to position [408, 0]
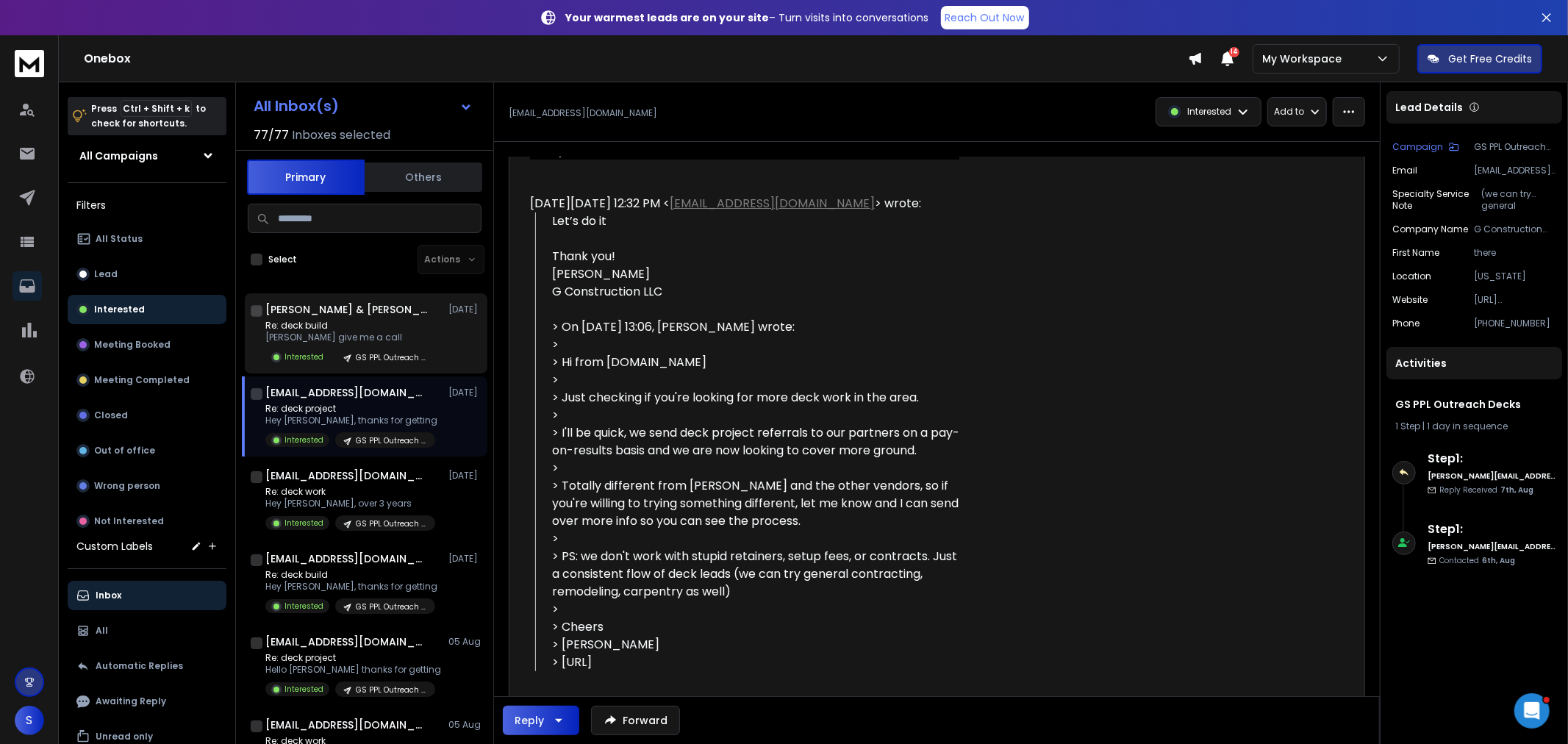
click at [348, 324] on p "Re: deck build" at bounding box center [350, 326] width 170 height 12
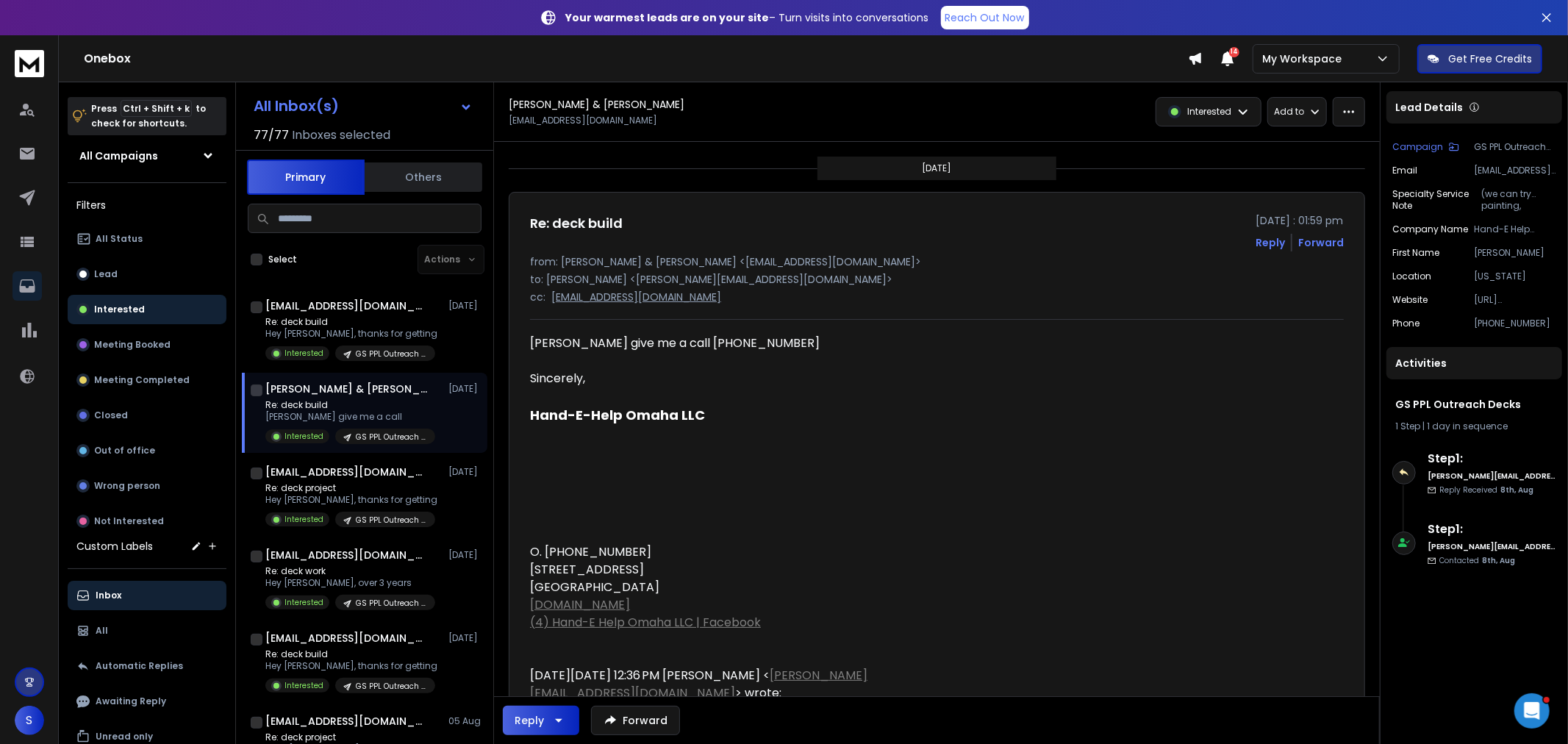
scroll to position [0, 0]
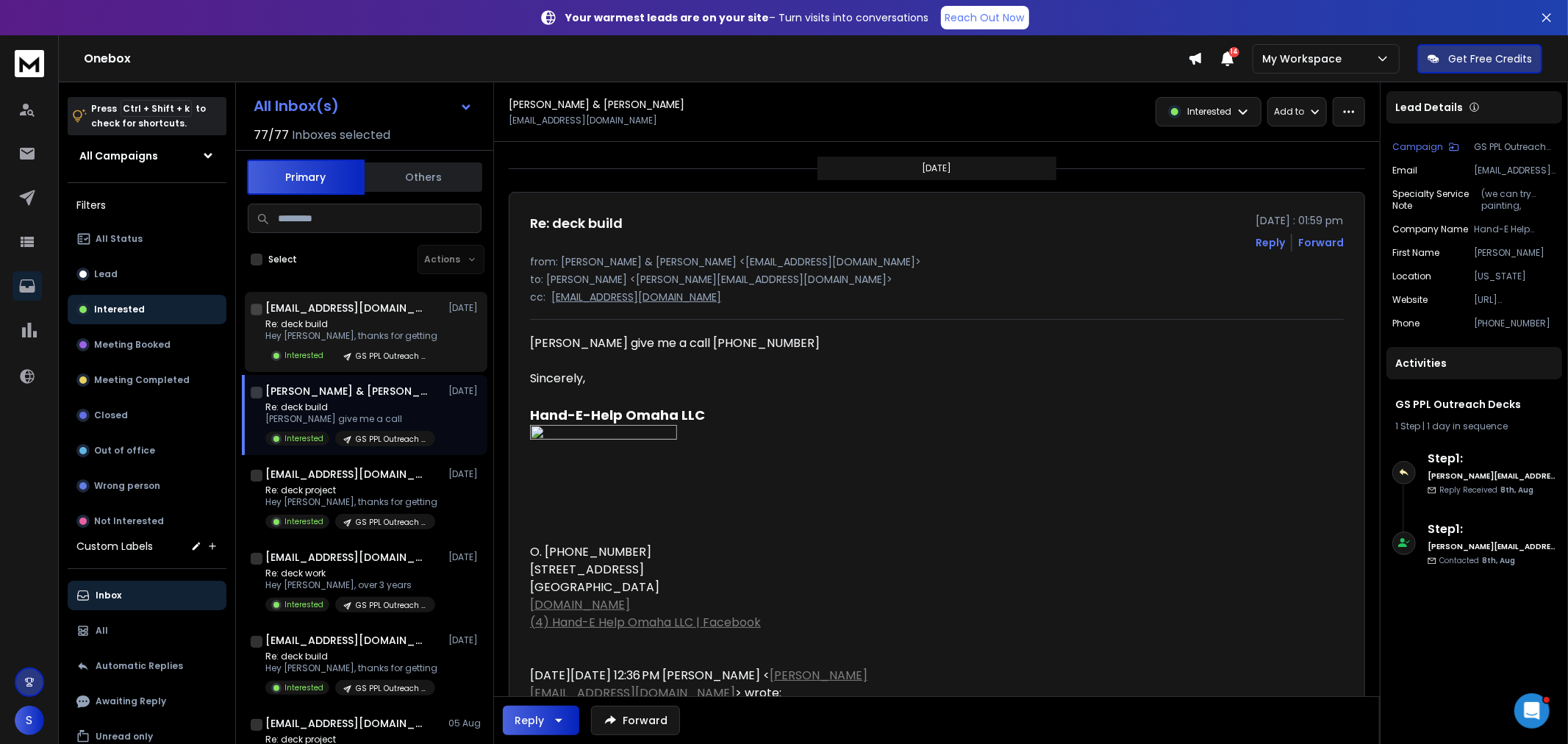
click at [324, 339] on p "Hey [PERSON_NAME], thanks for getting" at bounding box center [351, 336] width 172 height 12
